Goal: Task Accomplishment & Management: Use online tool/utility

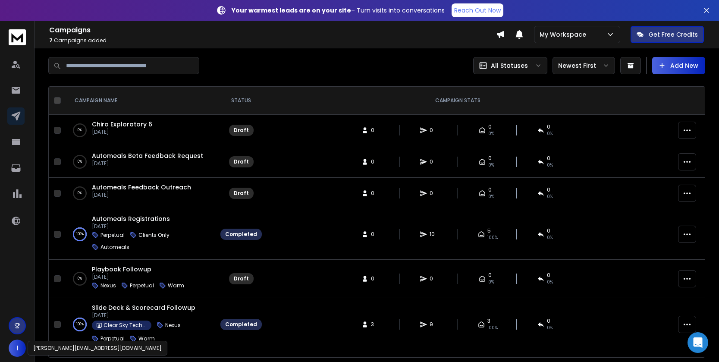
click at [19, 347] on span "I" at bounding box center [17, 347] width 17 height 17
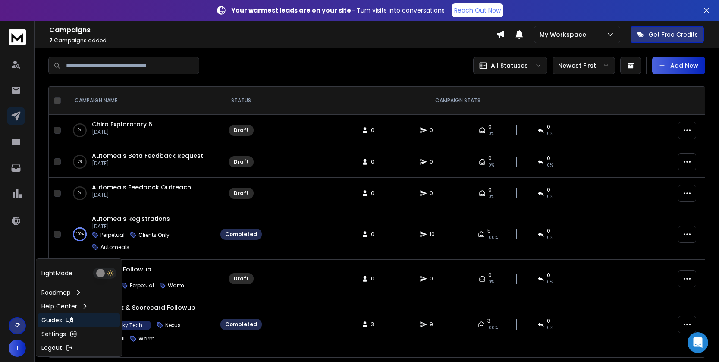
click at [60, 318] on p "Guides" at bounding box center [51, 320] width 21 height 9
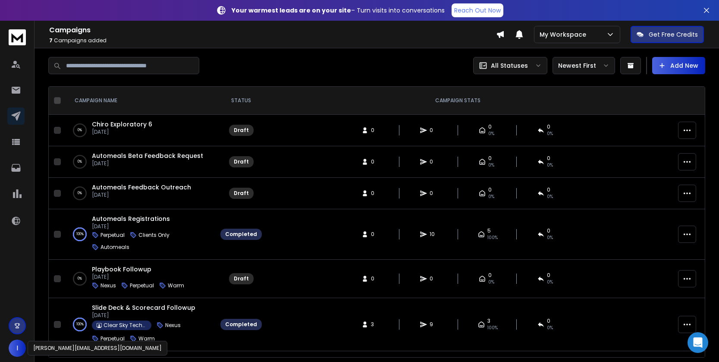
click at [18, 349] on span "I" at bounding box center [17, 347] width 17 height 17
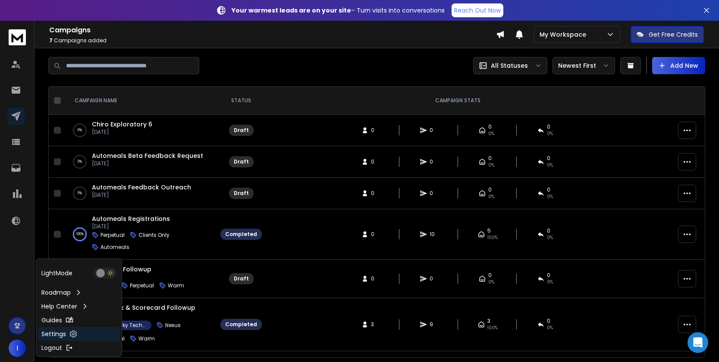
click at [66, 334] on p "Settings" at bounding box center [53, 334] width 25 height 9
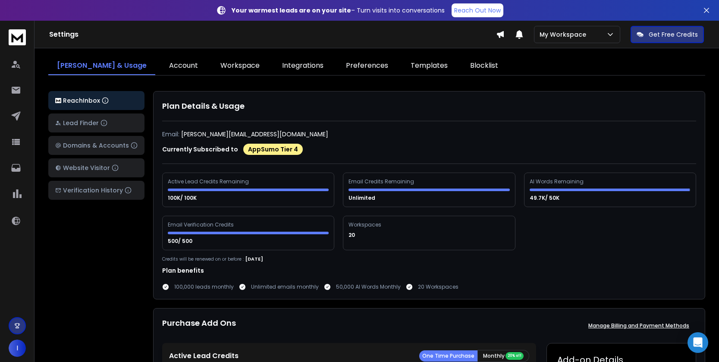
click at [273, 69] on link "Integrations" at bounding box center [302, 66] width 59 height 18
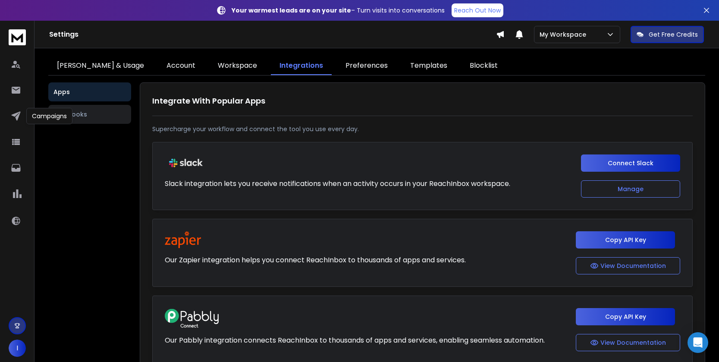
click at [89, 113] on button "Webhooks" at bounding box center [89, 114] width 83 height 19
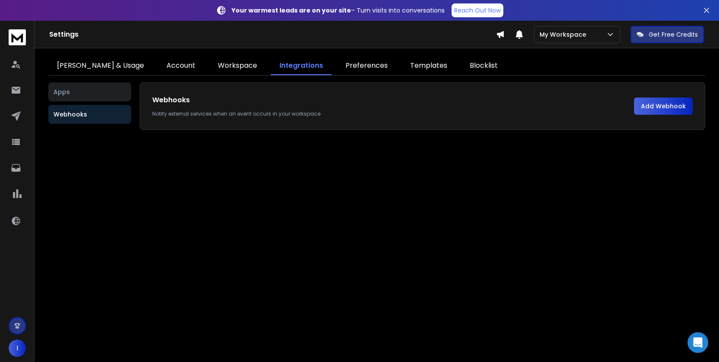
click at [674, 108] on button "Add Webhook" at bounding box center [663, 105] width 59 height 17
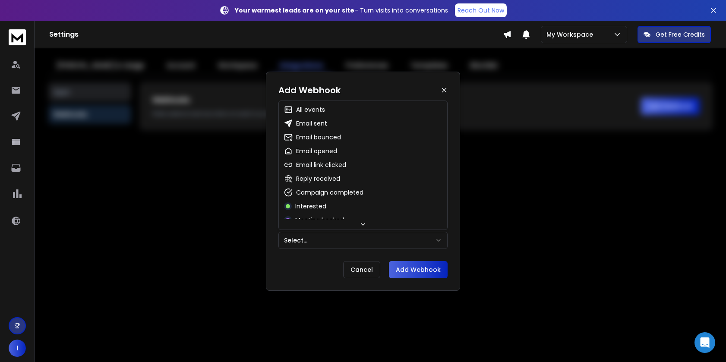
click at [424, 243] on button "Select..." at bounding box center [362, 240] width 169 height 17
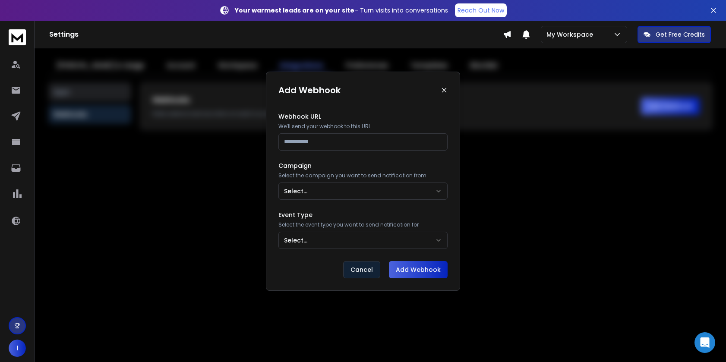
click at [365, 267] on button "Cancel" at bounding box center [361, 269] width 37 height 17
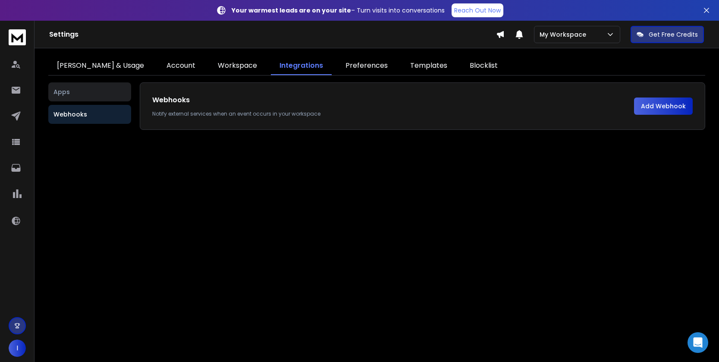
click at [269, 280] on div "Webhooks Notify external services when an event occurs in your workspace Add We…" at bounding box center [423, 232] width 566 height 300
click at [675, 104] on button "Add Webhook" at bounding box center [663, 105] width 59 height 17
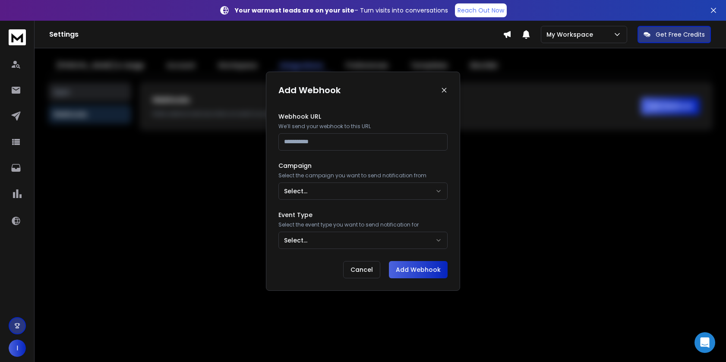
click at [417, 237] on button "Select..." at bounding box center [362, 240] width 169 height 17
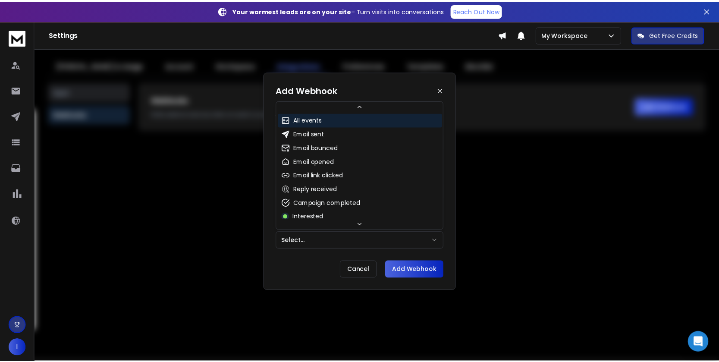
scroll to position [43, 0]
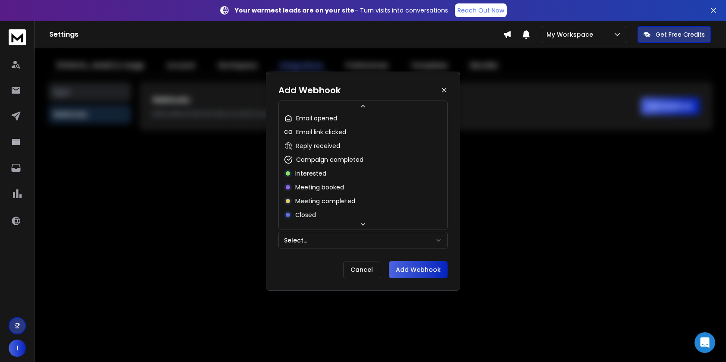
click at [445, 89] on icon at bounding box center [444, 90] width 5 height 5
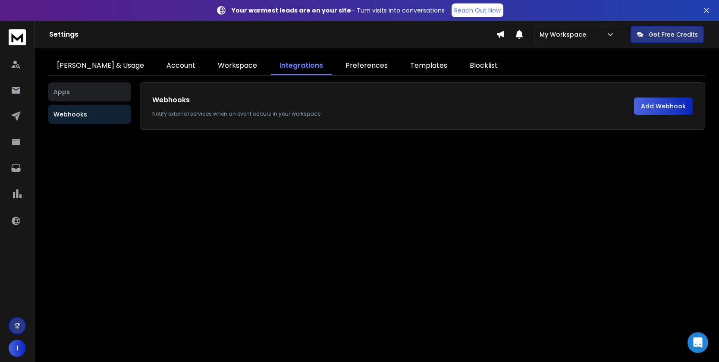
drag, startPoint x: 532, startPoint y: 250, endPoint x: 436, endPoint y: 97, distance: 180.2
click at [530, 246] on div "Webhooks Notify external services when an event occurs in your workspace Add We…" at bounding box center [423, 232] width 566 height 300
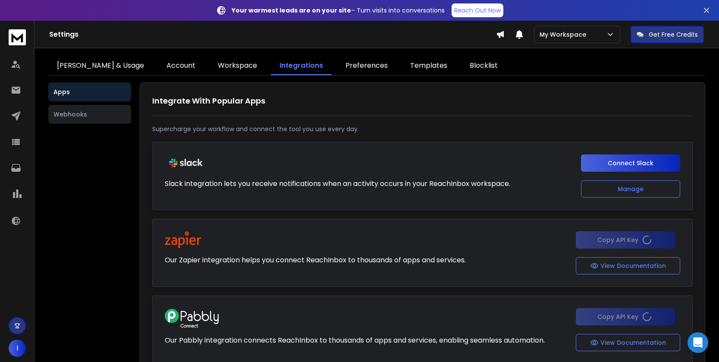
click at [78, 91] on button "Apps" at bounding box center [89, 91] width 83 height 19
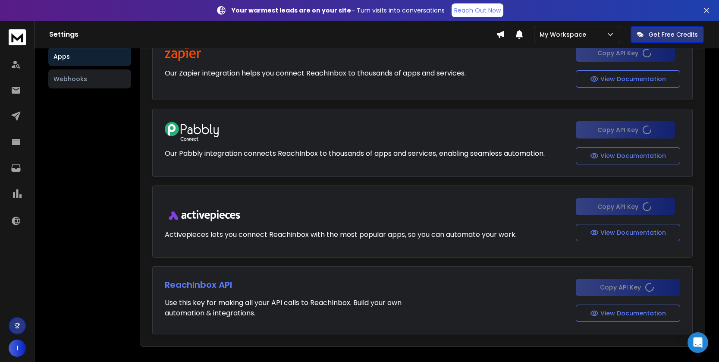
scroll to position [36, 0]
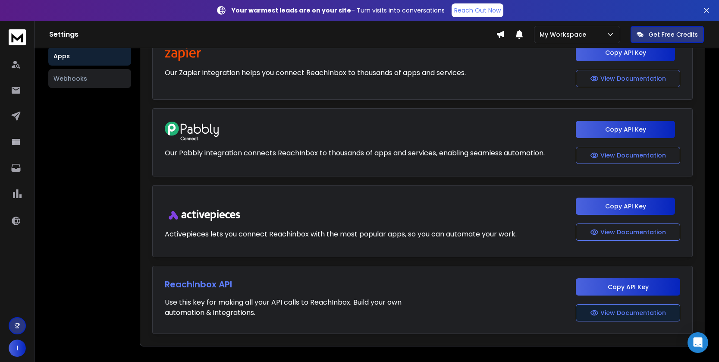
click at [609, 313] on button "View Documentation" at bounding box center [628, 312] width 104 height 17
click at [82, 79] on button "Webhooks" at bounding box center [89, 78] width 83 height 19
